Goal: Task Accomplishment & Management: Use online tool/utility

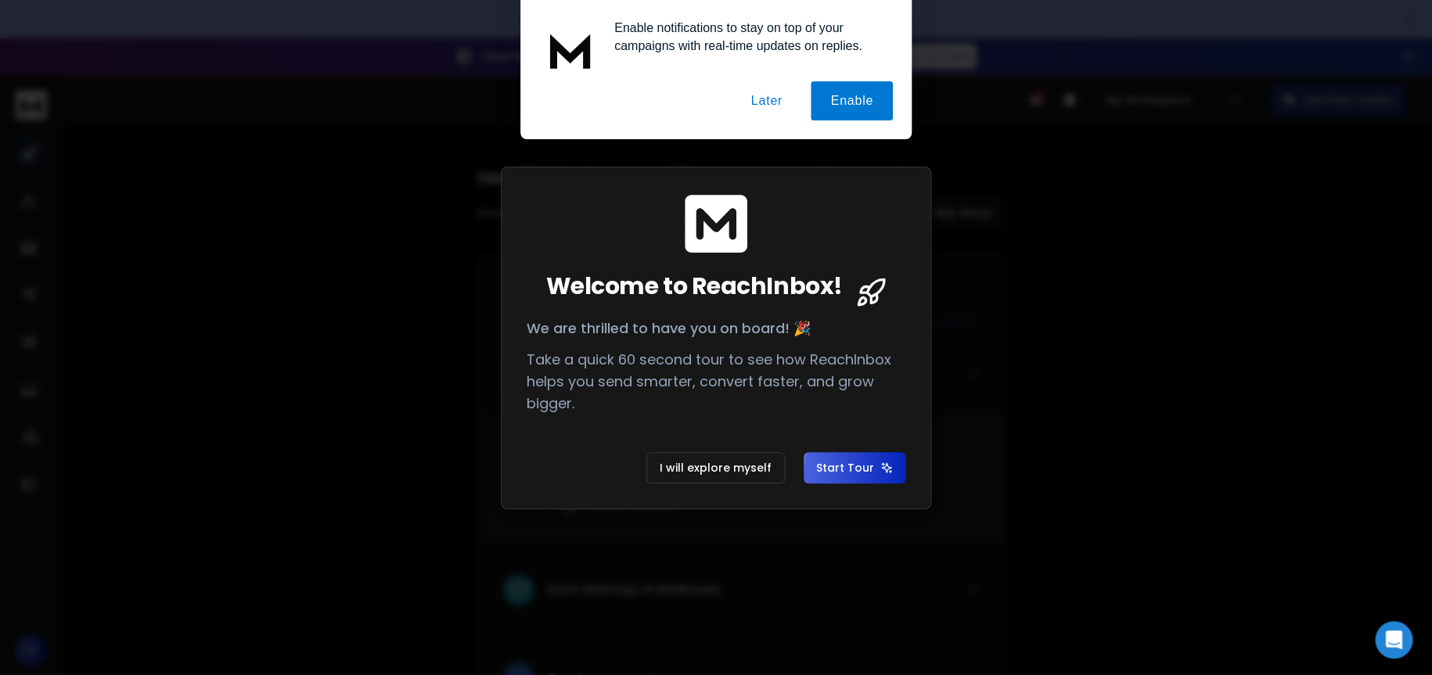
click at [757, 104] on button "Later" at bounding box center [766, 100] width 70 height 39
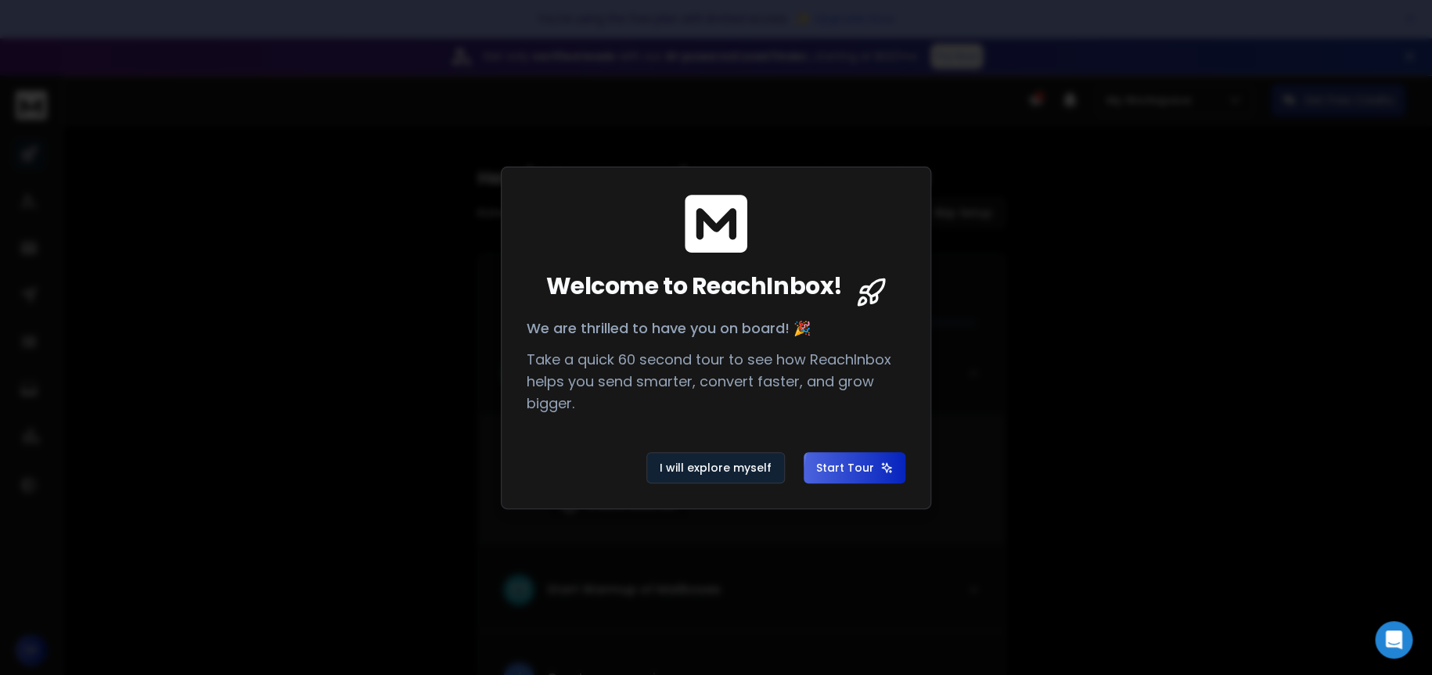
click at [716, 470] on button "I will explore myself" at bounding box center [715, 467] width 139 height 31
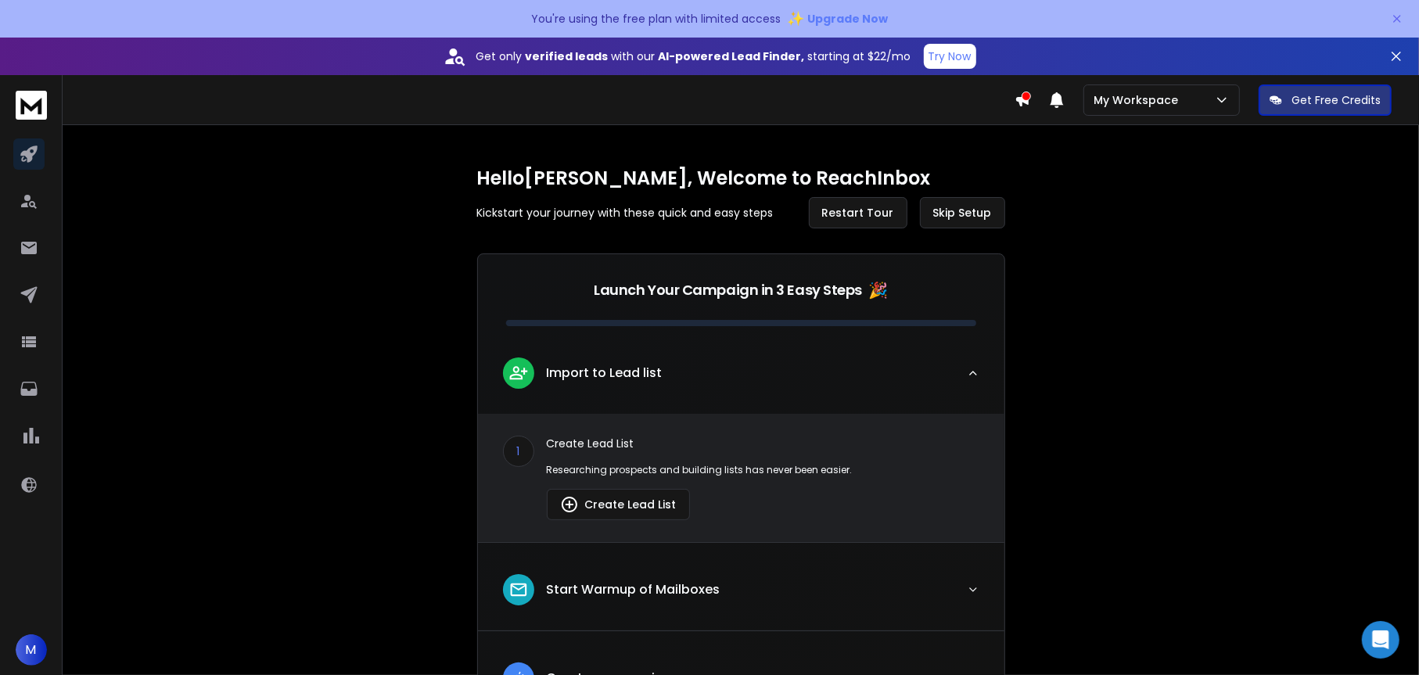
click at [1392, 51] on icon at bounding box center [1397, 56] width 14 height 14
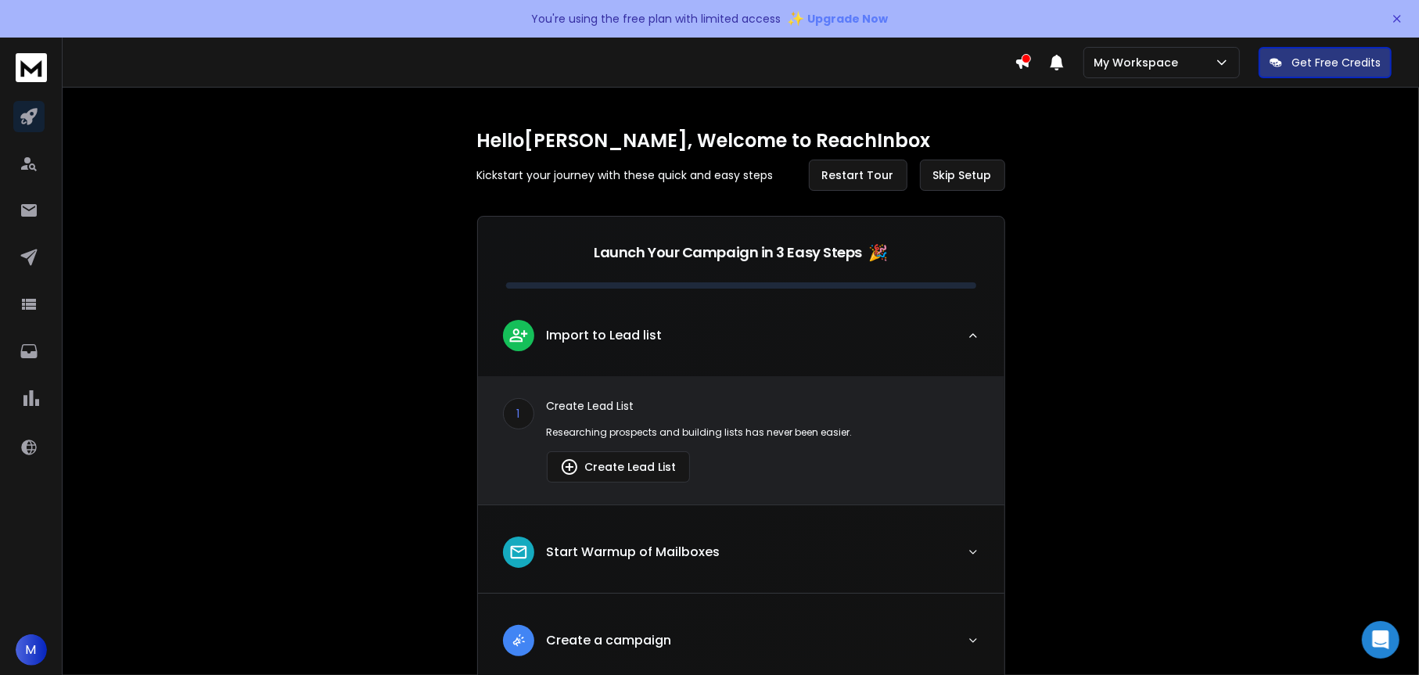
click at [1398, 17] on icon "Close notification" at bounding box center [1397, 19] width 6 height 6
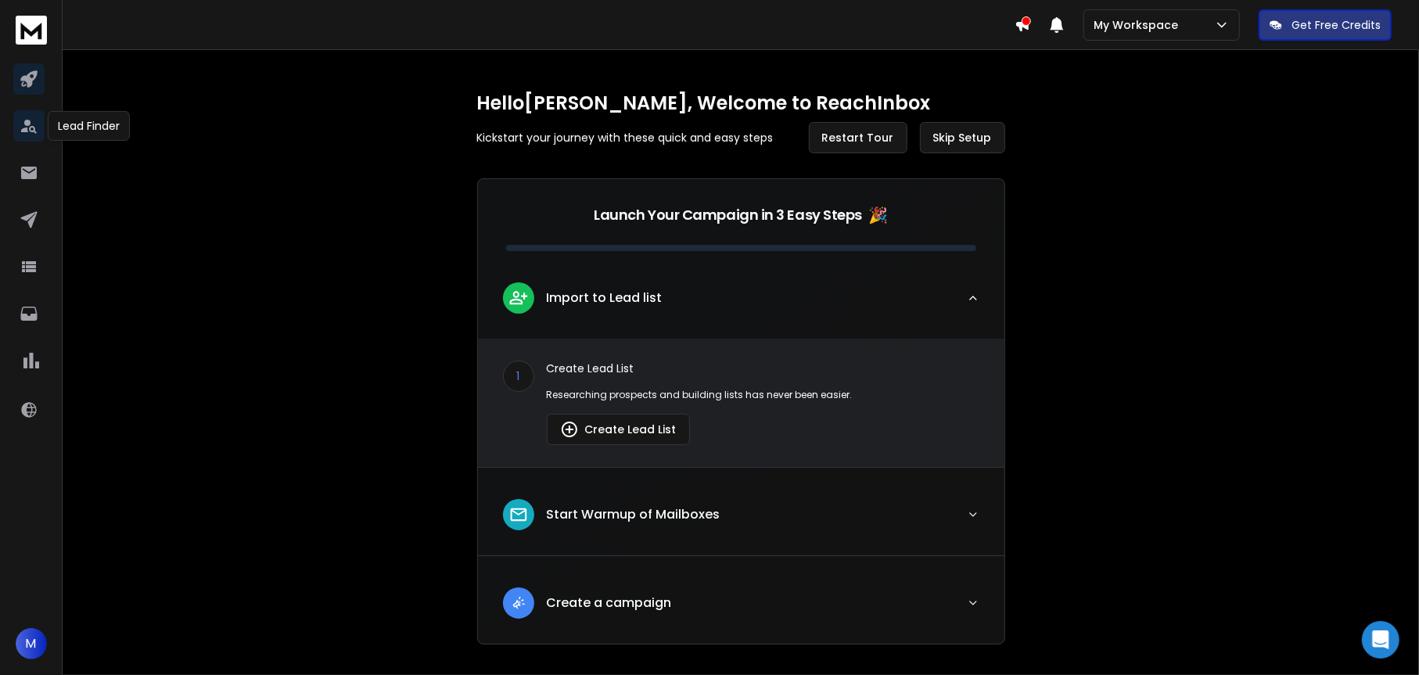
click at [20, 122] on icon at bounding box center [29, 126] width 19 height 19
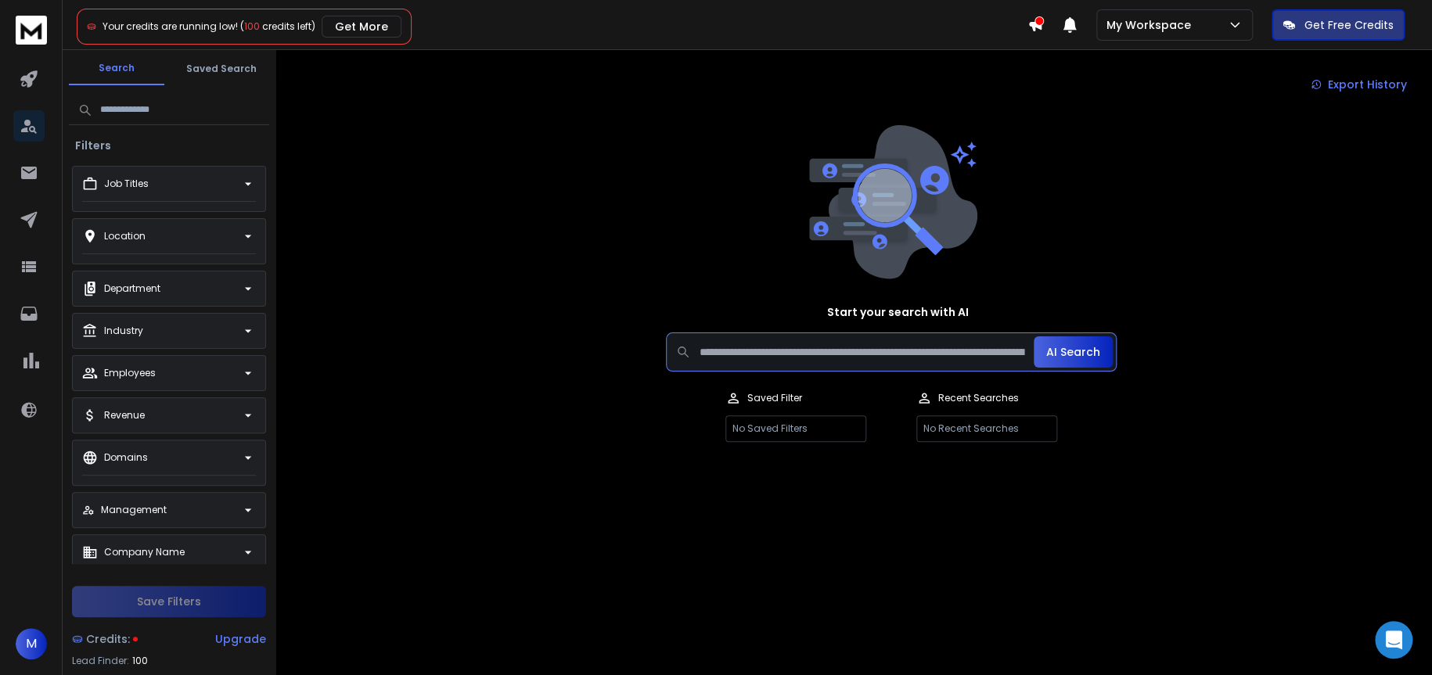
click at [172, 109] on input at bounding box center [169, 109] width 200 height 31
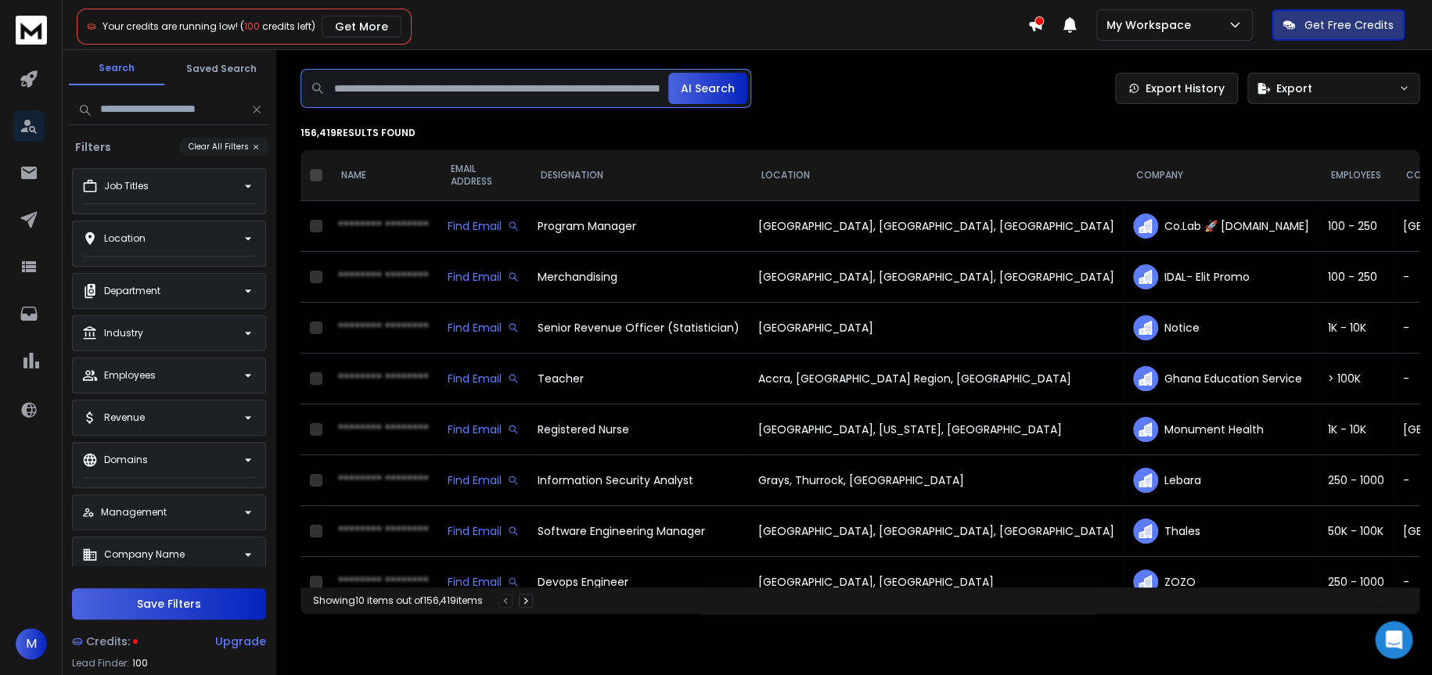
type input "**********"
click at [218, 375] on div "Employees" at bounding box center [169, 376] width 174 height 16
click at [223, 376] on div "Employees" at bounding box center [169, 376] width 174 height 16
click at [324, 178] on div at bounding box center [319, 175] width 19 height 13
click at [316, 175] on button "button" at bounding box center [316, 175] width 13 height 13
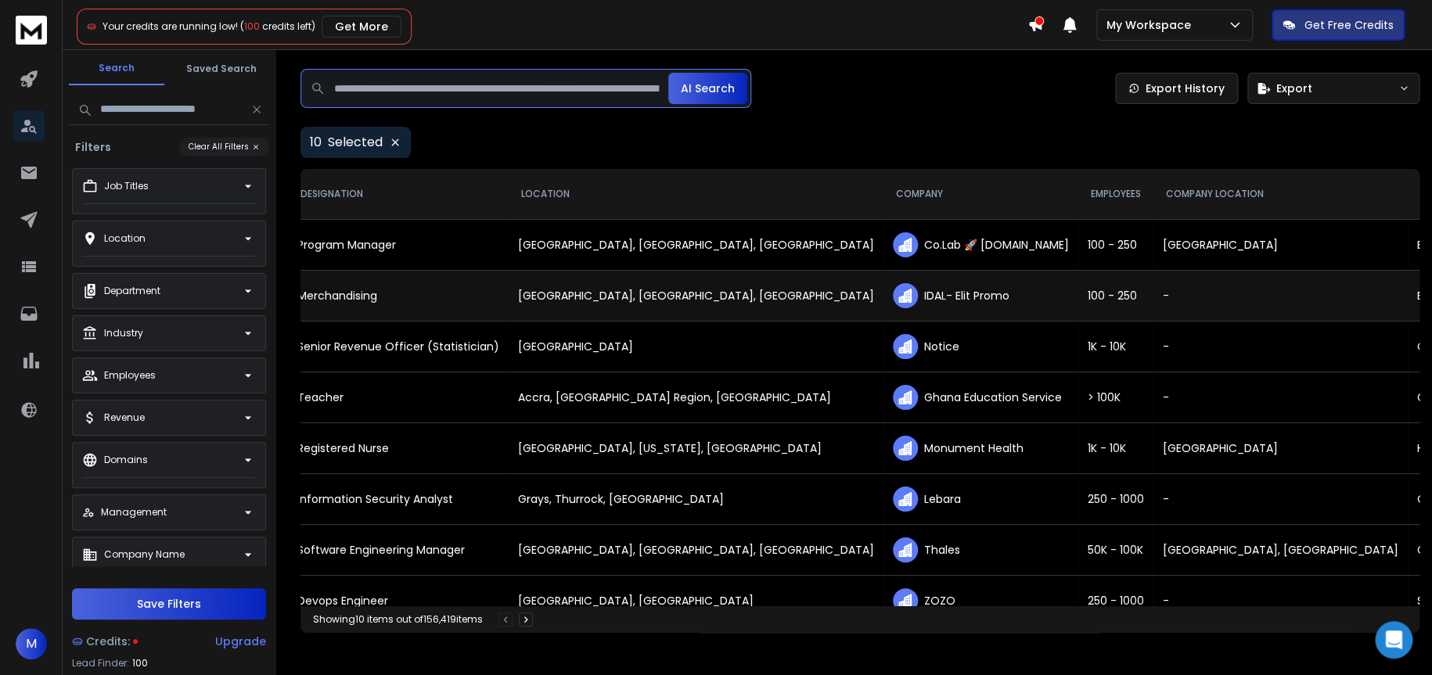
scroll to position [0, 256]
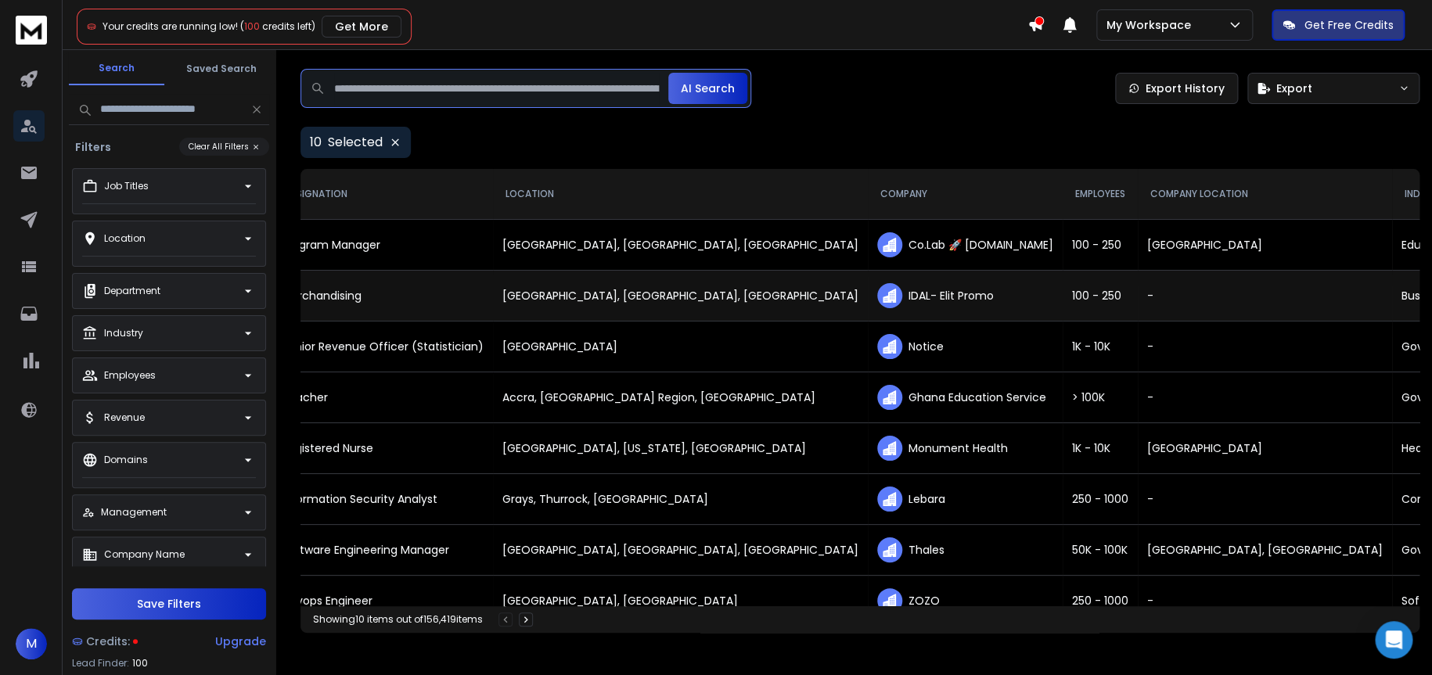
drag, startPoint x: 1406, startPoint y: 290, endPoint x: 1404, endPoint y: 317, distance: 26.7
click at [1404, 317] on tr "******** ******** Find Email Merchandising Liège, Liège Province, Belgium IDAL-…" at bounding box center [877, 296] width 1664 height 51
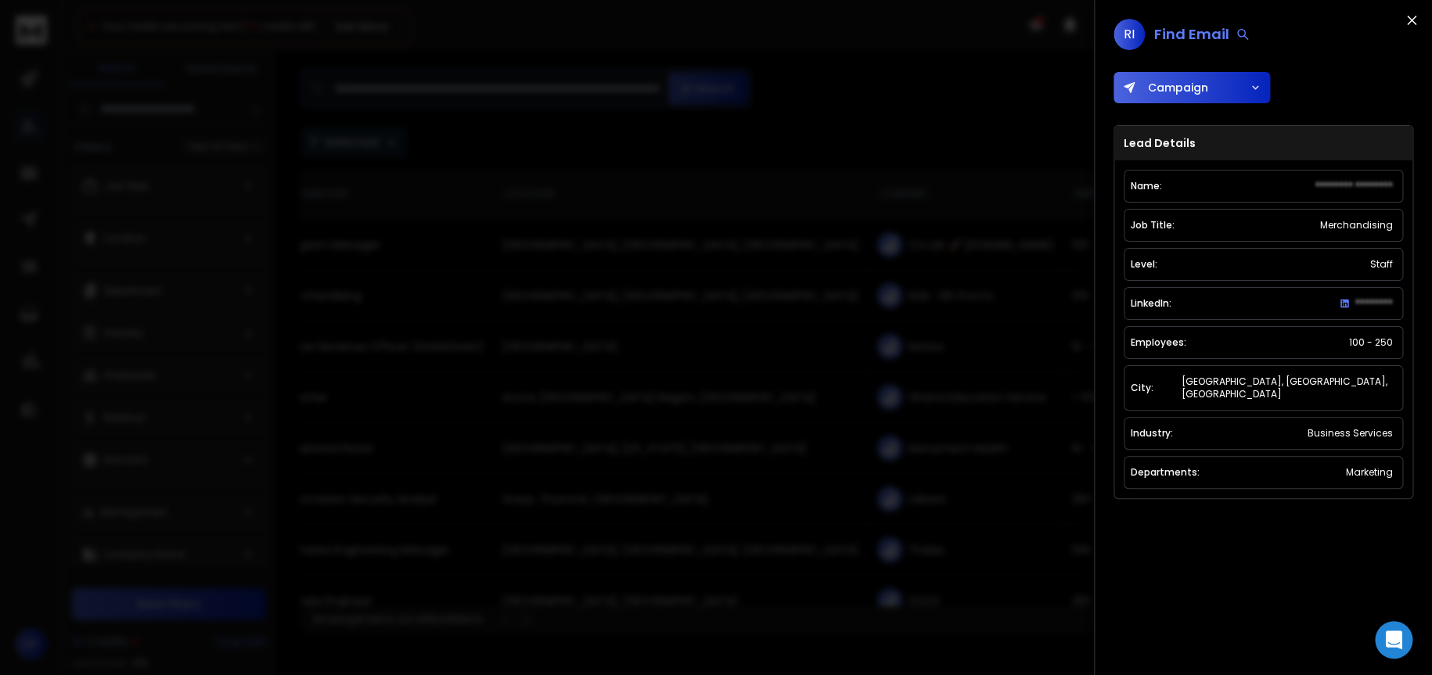
click at [1412, 23] on icon "button" at bounding box center [1412, 21] width 16 height 16
